Goal: Task Accomplishment & Management: Manage account settings

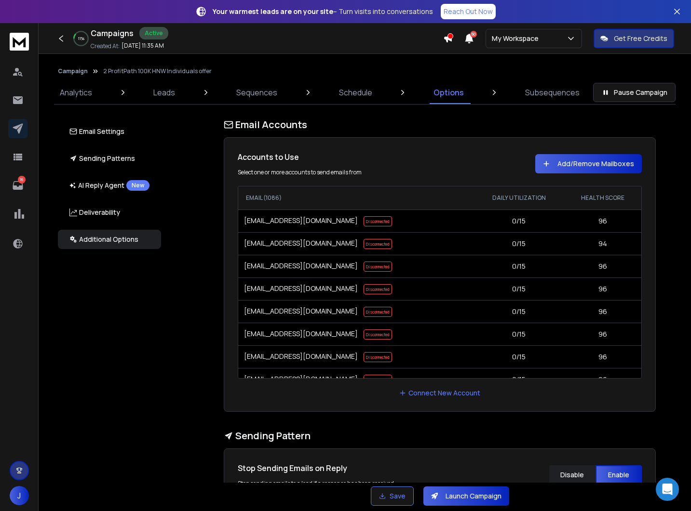
select select "*"
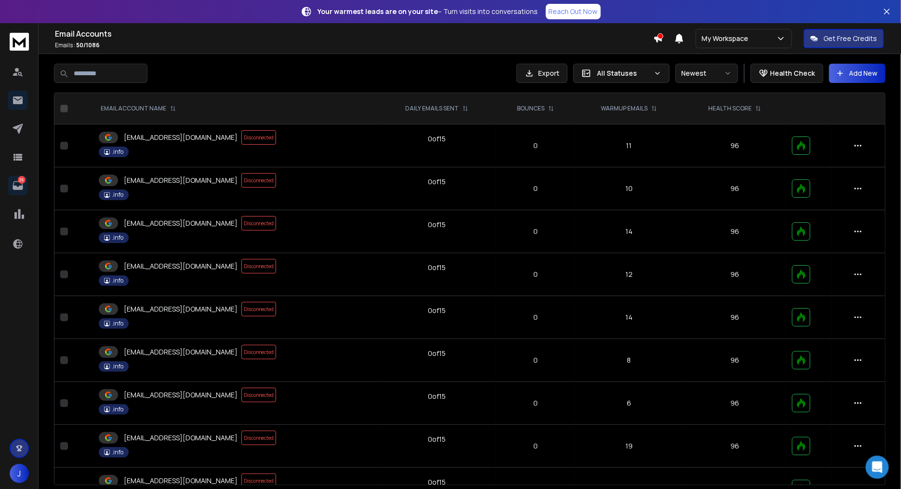
click at [15, 187] on icon at bounding box center [18, 185] width 10 height 9
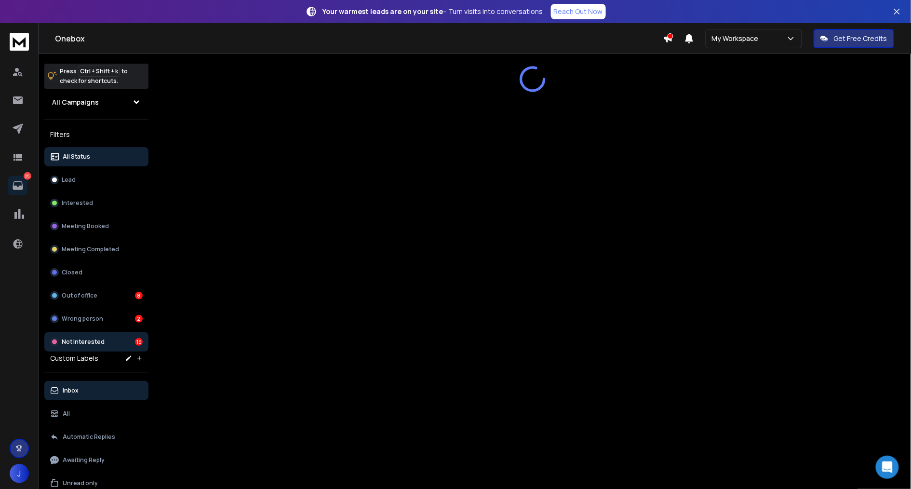
click at [126, 340] on button "Not Interested 15" at bounding box center [96, 341] width 104 height 19
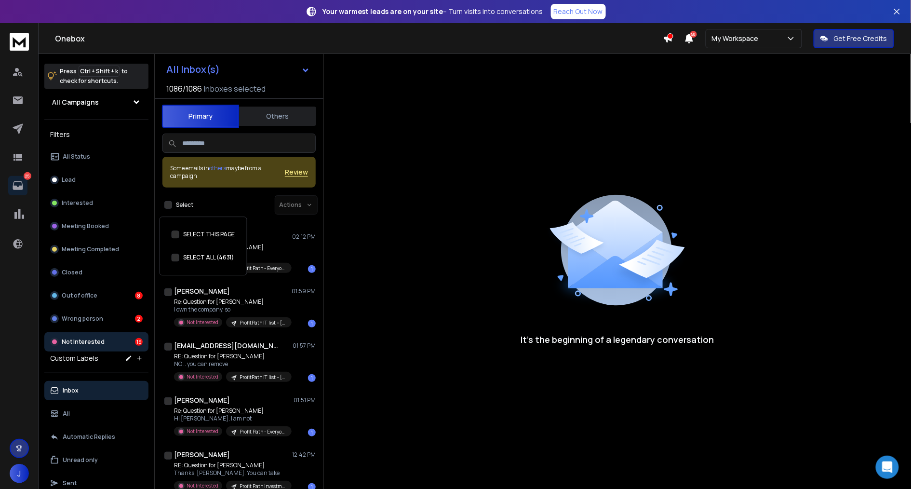
click at [172, 236] on button "SELECT THIS PAGE" at bounding box center [176, 234] width 8 height 8
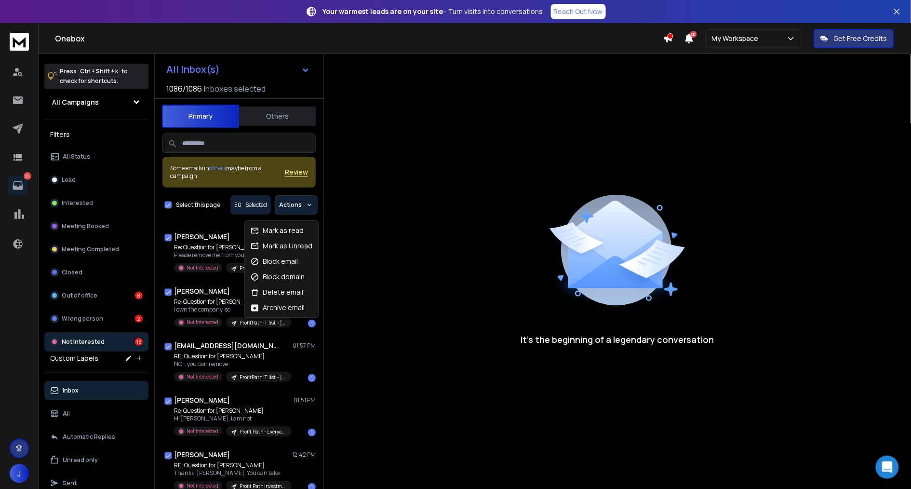
click at [290, 213] on button "Actions" at bounding box center [296, 204] width 43 height 19
click at [290, 261] on div "Block email" at bounding box center [275, 261] width 48 height 10
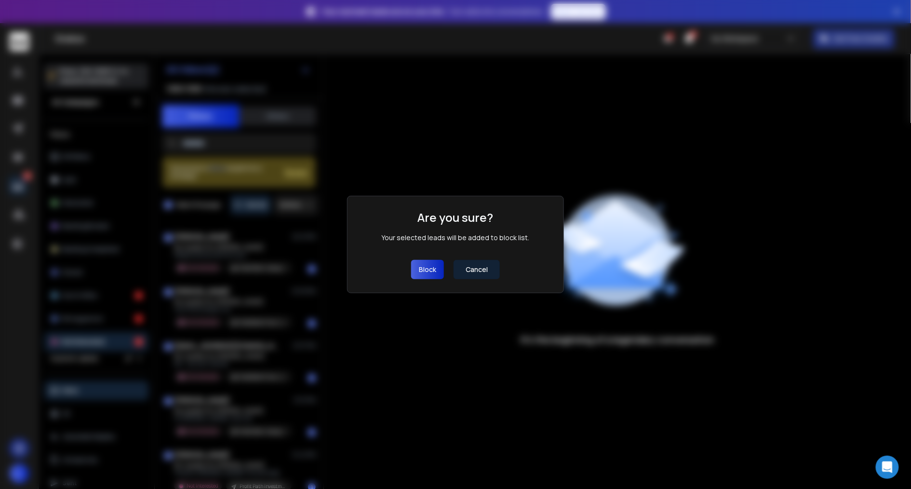
click at [425, 265] on button "Block" at bounding box center [427, 269] width 33 height 19
